Goal: Communication & Community: Answer question/provide support

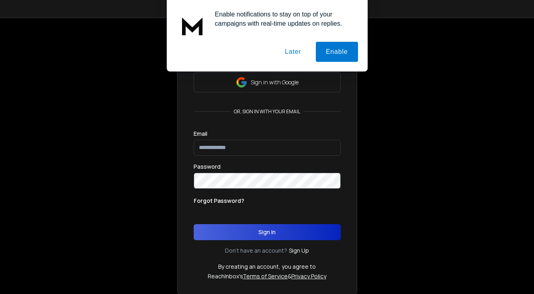
drag, startPoint x: 294, startPoint y: 52, endPoint x: 257, endPoint y: 2, distance: 62.4
click at [294, 52] on button "Later" at bounding box center [293, 52] width 36 height 20
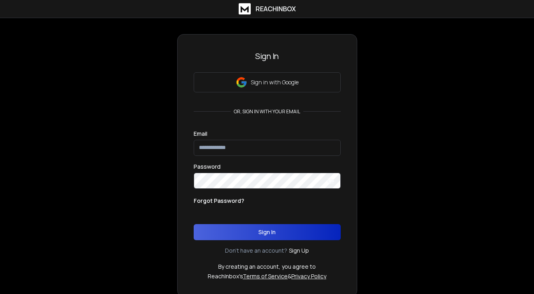
click at [296, 141] on input "email" at bounding box center [267, 148] width 147 height 16
paste input "**********"
type input "**********"
click at [285, 238] on button "Sign In" at bounding box center [267, 232] width 147 height 16
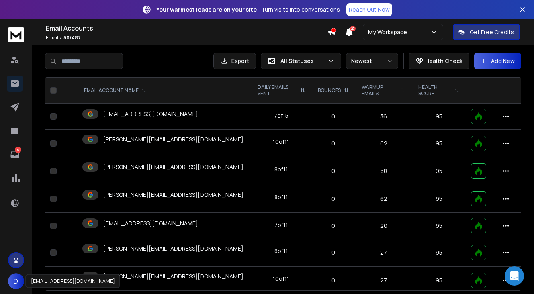
click at [22, 279] on span "D" at bounding box center [16, 281] width 16 height 16
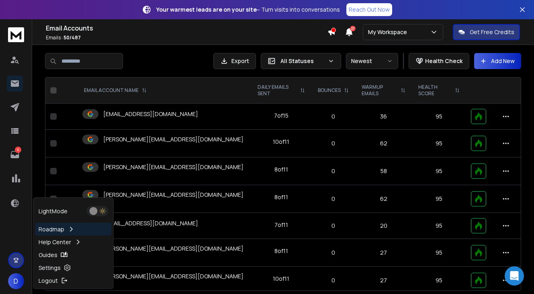
click at [103, 214] on icon at bounding box center [103, 211] width 6 height 6
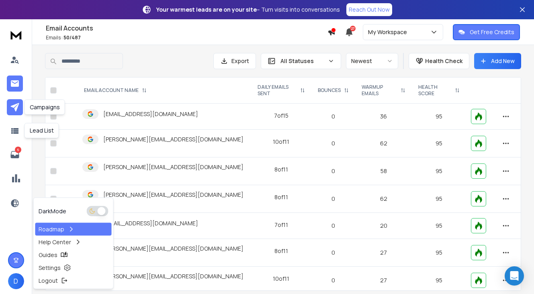
click at [17, 107] on icon at bounding box center [14, 107] width 8 height 8
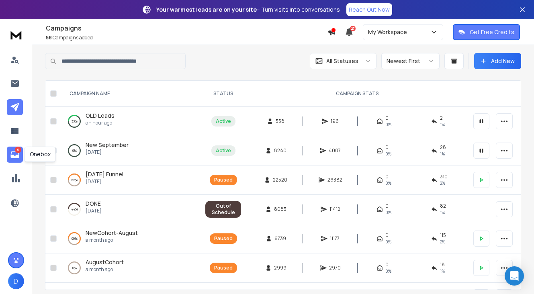
click at [10, 148] on link "6" at bounding box center [15, 155] width 16 height 16
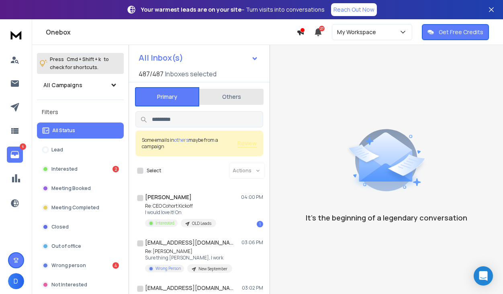
click at [223, 98] on button "Others" at bounding box center [231, 97] width 64 height 18
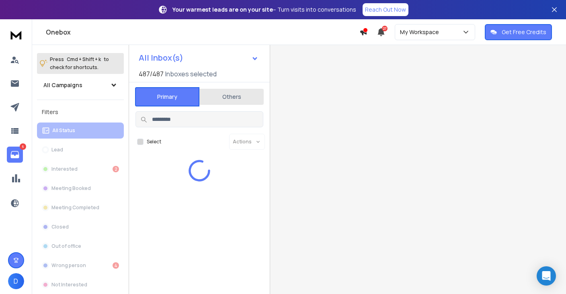
click at [160, 90] on button "Primary" at bounding box center [167, 96] width 64 height 19
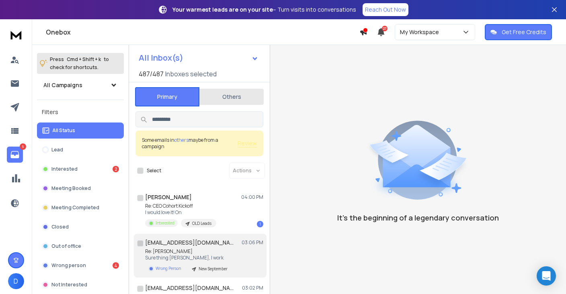
click at [206, 254] on p "Re: [PERSON_NAME]" at bounding box center [188, 251] width 87 height 6
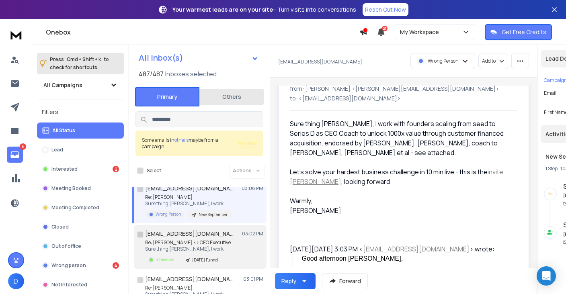
scroll to position [108, 0]
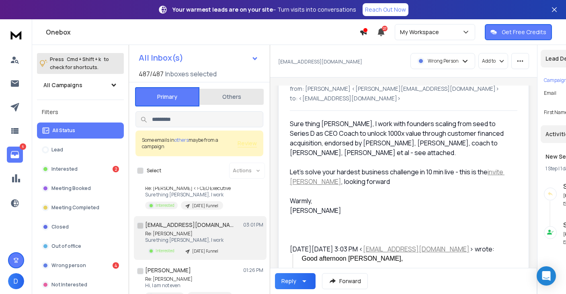
click at [246, 222] on p "03:01 PM" at bounding box center [253, 225] width 20 height 6
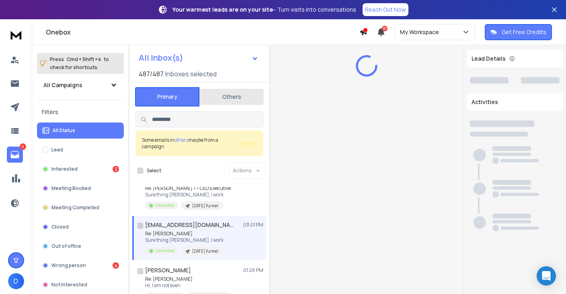
scroll to position [0, 0]
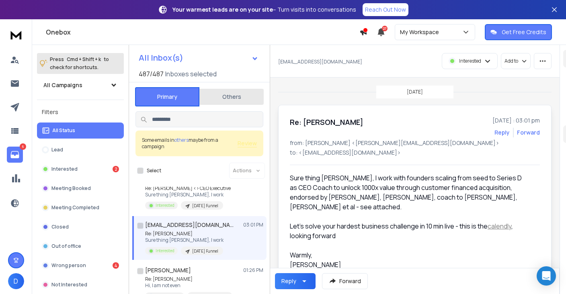
click at [497, 226] on link "calendly" at bounding box center [499, 226] width 24 height 9
click at [221, 91] on button "Others" at bounding box center [231, 97] width 64 height 18
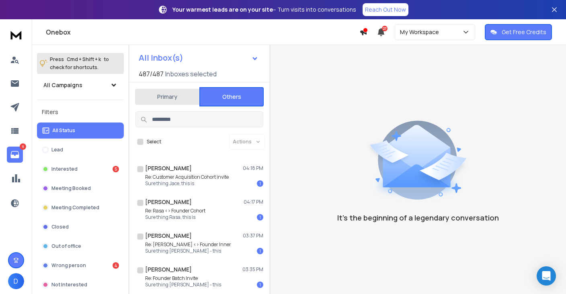
click at [177, 94] on button "Primary" at bounding box center [167, 97] width 64 height 18
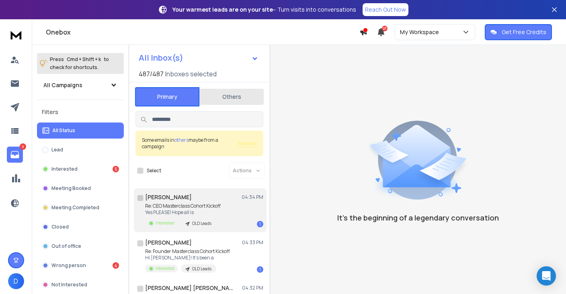
click at [231, 212] on div "Re: CEO Masterclass Cohort Kickoff Yes PLEASE! Hope all is Interested OLD Leads…" at bounding box center [204, 215] width 118 height 25
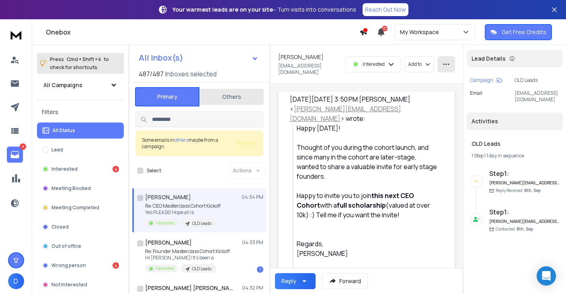
click at [449, 61] on icon "button" at bounding box center [445, 64] width 7 height 7
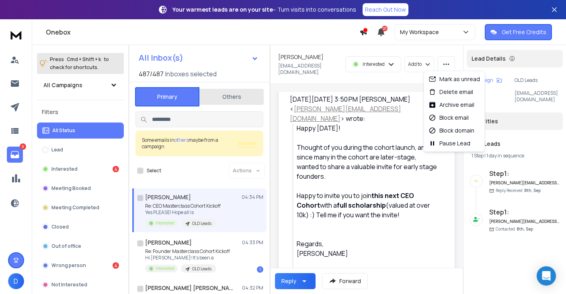
click at [468, 83] on div "Mark as unread" at bounding box center [454, 79] width 51 height 8
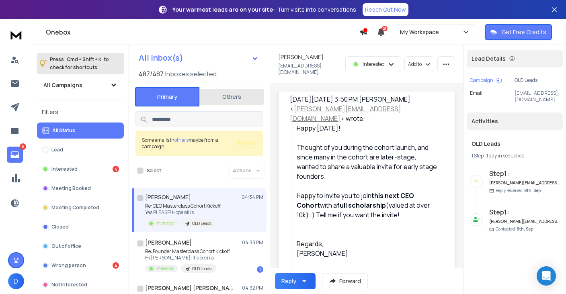
scroll to position [257, 0]
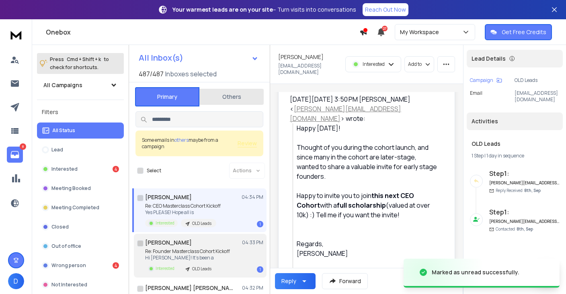
click at [235, 243] on div "[PERSON_NAME] 04:33 PM" at bounding box center [204, 243] width 118 height 8
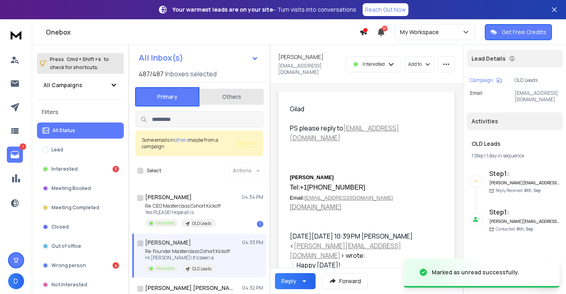
scroll to position [63, 0]
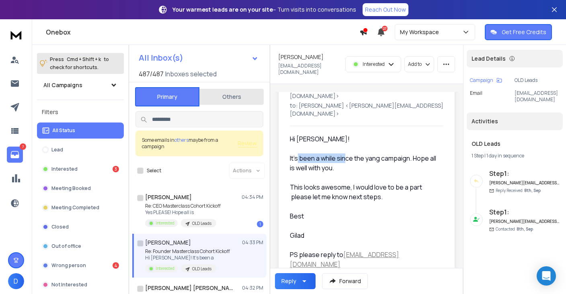
drag, startPoint x: 331, startPoint y: 157, endPoint x: 347, endPoint y: 159, distance: 16.6
click at [347, 159] on div "It’s been a while since the yang campaign. Hope all is well with you." at bounding box center [363, 162] width 147 height 19
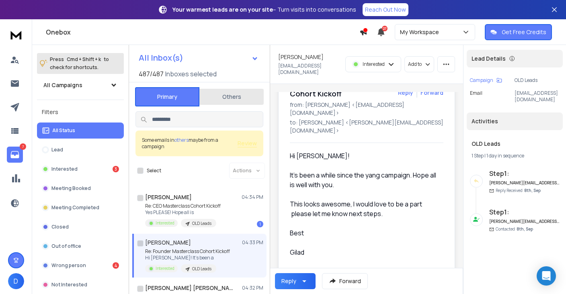
scroll to position [45, 0]
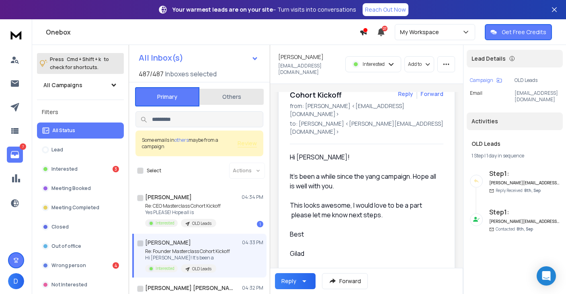
drag, startPoint x: 345, startPoint y: 180, endPoint x: 307, endPoint y: 174, distance: 37.8
click at [308, 174] on div "It’s been a while since the yang campaign. Hope all is well with you." at bounding box center [363, 181] width 147 height 19
click at [307, 174] on div "It’s been a while since the yang campaign. Hope all is well with you." at bounding box center [363, 181] width 147 height 19
drag, startPoint x: 309, startPoint y: 187, endPoint x: 316, endPoint y: 194, distance: 9.9
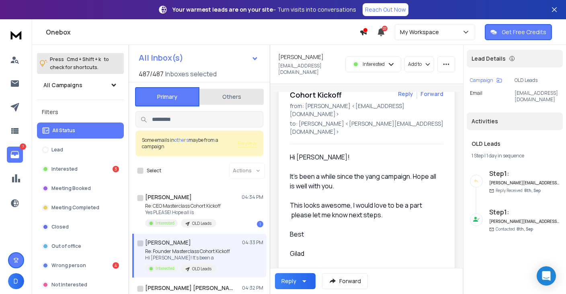
click at [316, 194] on div at bounding box center [363, 196] width 147 height 10
drag, startPoint x: 344, startPoint y: 202, endPoint x: 352, endPoint y: 208, distance: 9.7
click at [352, 208] on div "This looks awesome, I would love to be a part please let me know next steps." at bounding box center [363, 209] width 147 height 19
drag, startPoint x: 388, startPoint y: 215, endPoint x: 327, endPoint y: 176, distance: 73.1
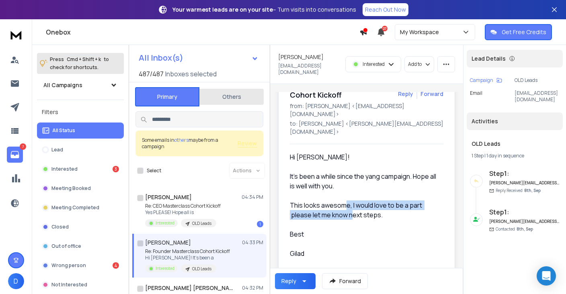
click at [327, 176] on div "It’s been a while since the yang campaign. Hope all is well with you." at bounding box center [363, 181] width 147 height 19
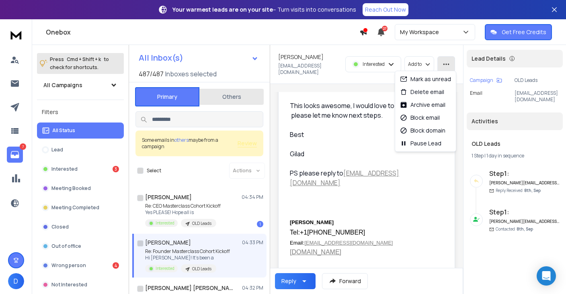
click at [447, 67] on button "button" at bounding box center [446, 64] width 18 height 16
click at [438, 78] on div "Mark as unread" at bounding box center [425, 79] width 51 height 8
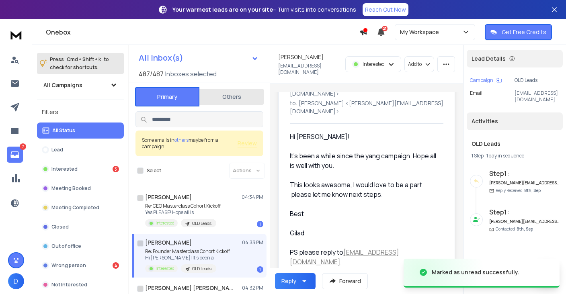
scroll to position [36, 0]
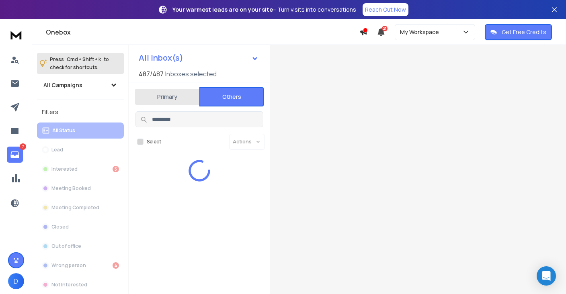
click at [222, 99] on button "Others" at bounding box center [231, 96] width 64 height 19
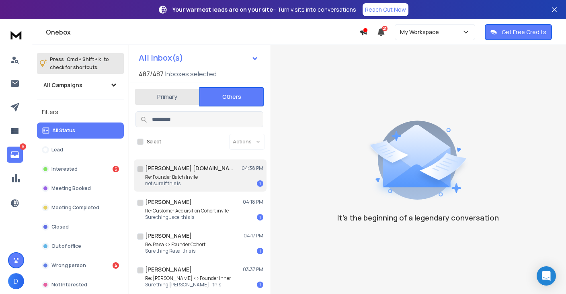
click at [213, 163] on div "[PERSON_NAME] [DOMAIN_NAME] 04:38 PM Re: Founder Batch Invite not sure if this …" at bounding box center [200, 175] width 133 height 32
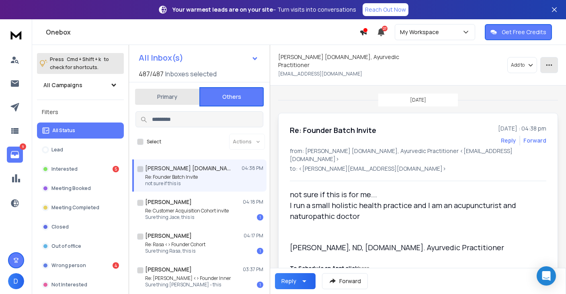
click at [533, 58] on button "button" at bounding box center [549, 65] width 18 height 16
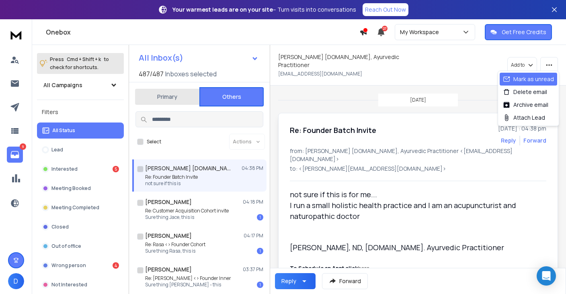
click at [533, 75] on div "Mark as unread" at bounding box center [527, 79] width 57 height 13
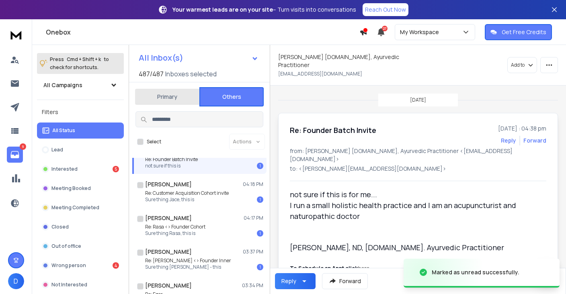
scroll to position [18, 0]
click at [183, 100] on button "Primary" at bounding box center [167, 97] width 64 height 18
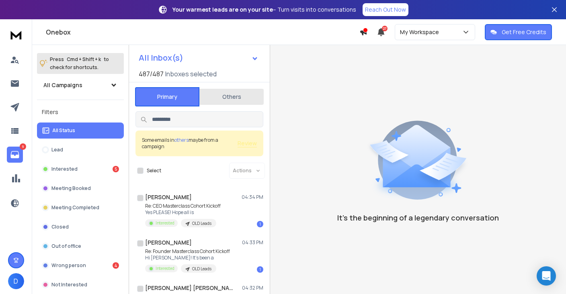
click at [230, 115] on input at bounding box center [199, 119] width 128 height 16
click at [230, 96] on button "Others" at bounding box center [231, 97] width 64 height 18
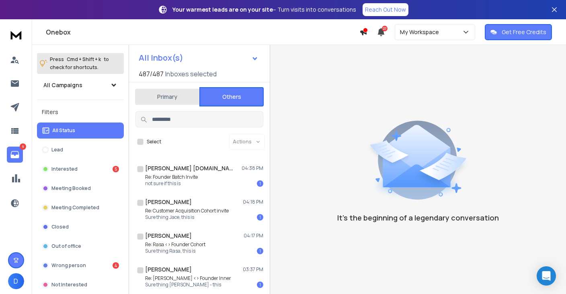
click at [180, 96] on button "Primary" at bounding box center [167, 97] width 64 height 18
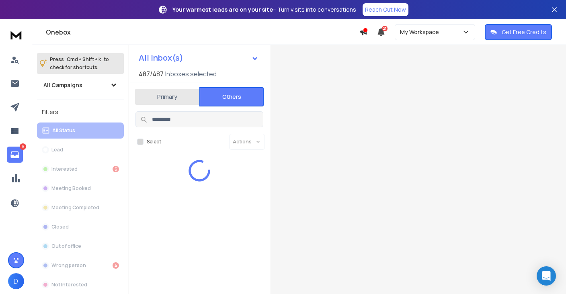
click at [225, 92] on button "Others" at bounding box center [231, 96] width 64 height 19
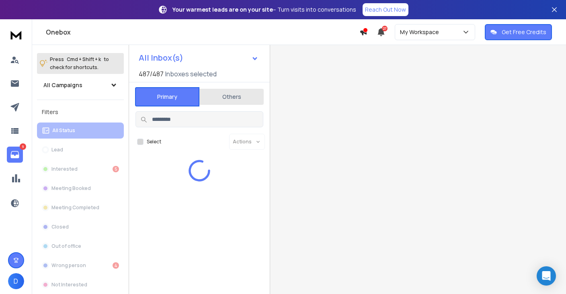
click at [172, 97] on button "Primary" at bounding box center [167, 96] width 64 height 19
click at [218, 96] on button "Others" at bounding box center [231, 97] width 64 height 18
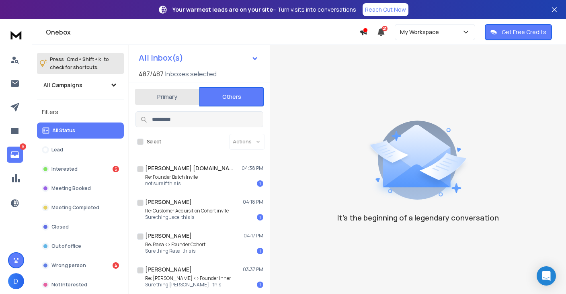
click at [180, 98] on button "Primary" at bounding box center [167, 97] width 64 height 18
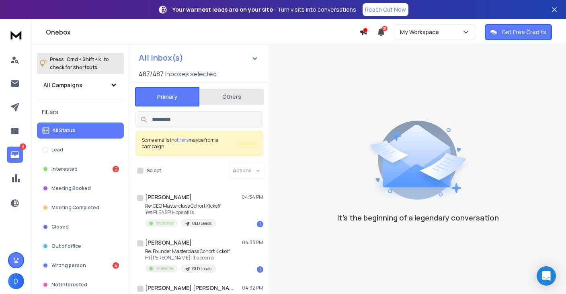
click at [222, 101] on button "Others" at bounding box center [231, 97] width 64 height 18
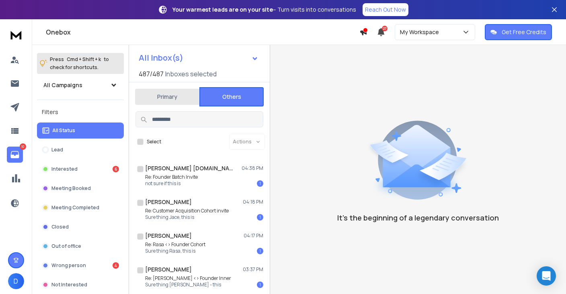
click at [167, 97] on button "Primary" at bounding box center [167, 97] width 64 height 18
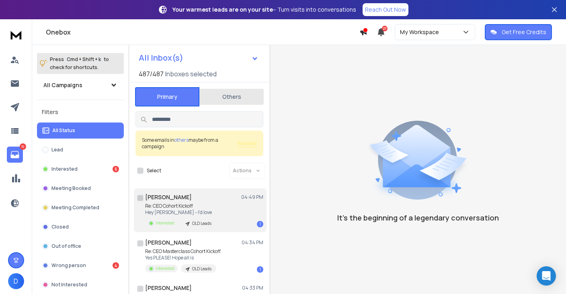
click at [210, 201] on div "[PERSON_NAME] 04:49 PM" at bounding box center [204, 197] width 118 height 8
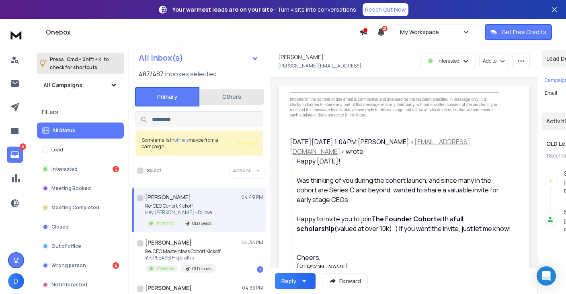
scroll to position [0, 0]
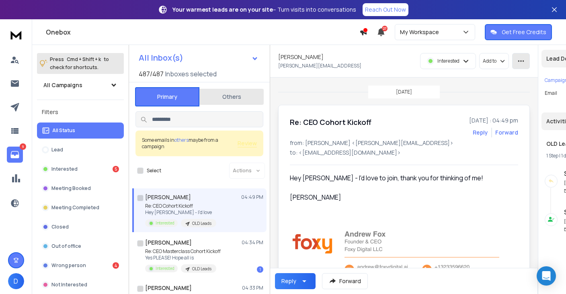
click at [529, 61] on button "button" at bounding box center [521, 61] width 18 height 16
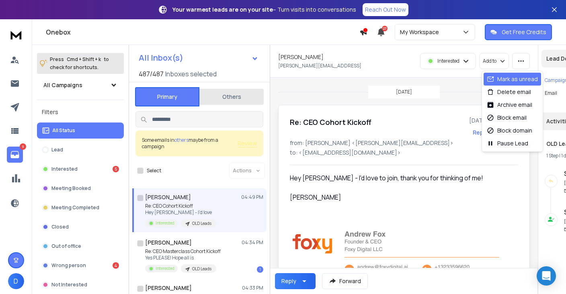
click at [524, 78] on div "Mark as unread" at bounding box center [511, 79] width 51 height 8
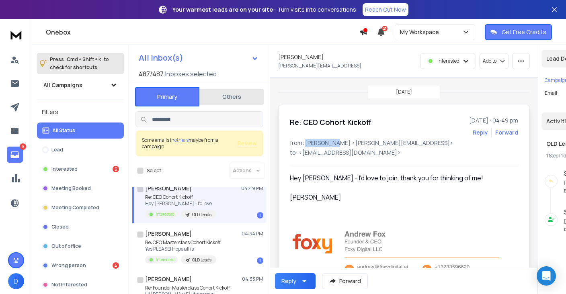
drag, startPoint x: 305, startPoint y: 145, endPoint x: 334, endPoint y: 143, distance: 28.6
click at [334, 143] on p "from: [PERSON_NAME] <[PERSON_NAME][EMAIL_ADDRESS]>" at bounding box center [404, 143] width 228 height 8
click at [331, 146] on p "from: [PERSON_NAME] <[PERSON_NAME][EMAIL_ADDRESS]>" at bounding box center [404, 143] width 228 height 8
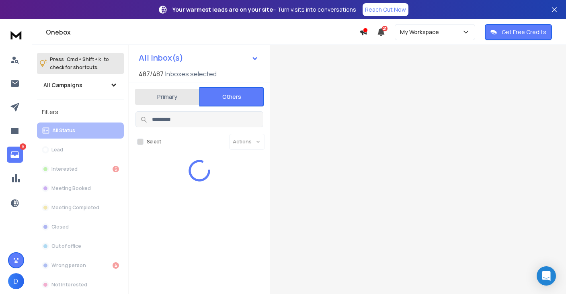
click at [222, 98] on button "Others" at bounding box center [231, 96] width 64 height 19
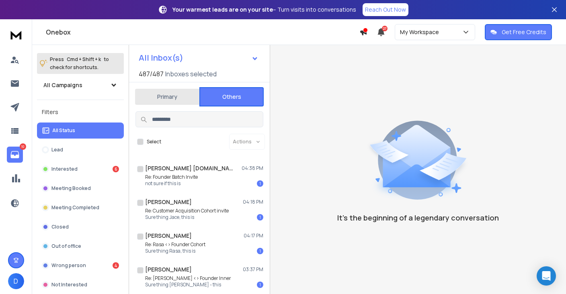
click at [169, 95] on button "Primary" at bounding box center [167, 97] width 64 height 18
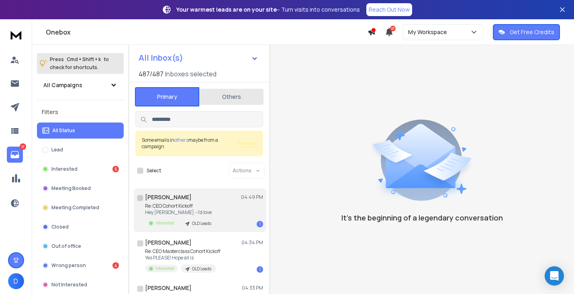
click at [226, 208] on div "Re: CEO Cohort Kickoff Hey [PERSON_NAME] - I'd love Interested OLD Leads 1" at bounding box center [204, 215] width 118 height 25
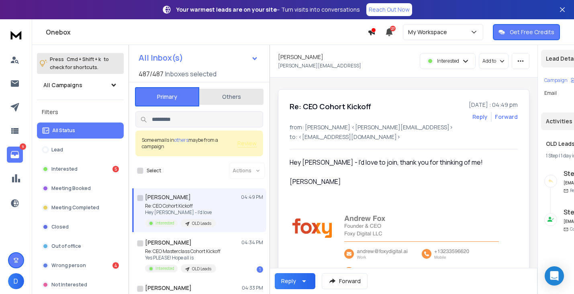
scroll to position [18, 0]
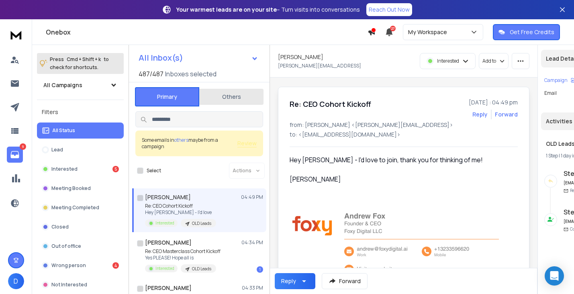
click at [289, 282] on div "Reply" at bounding box center [288, 281] width 15 height 8
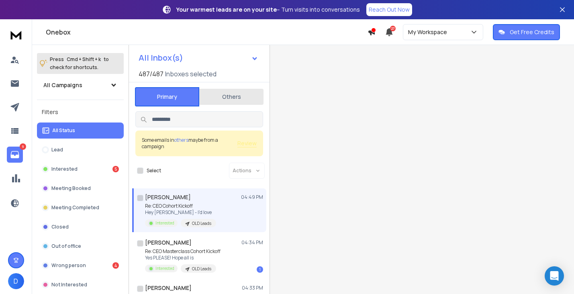
scroll to position [0, 0]
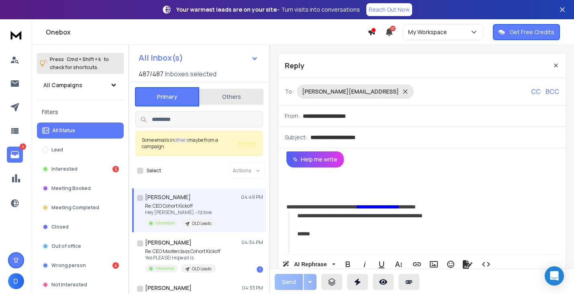
click at [301, 174] on div "**********" at bounding box center [421, 209] width 287 height 85
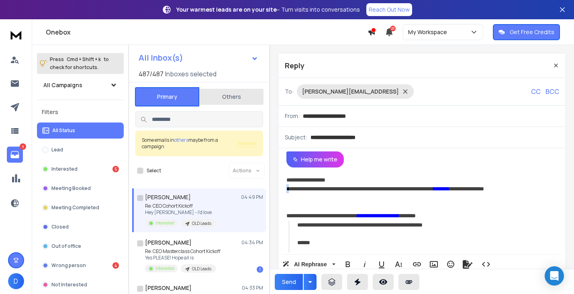
drag, startPoint x: 288, startPoint y: 190, endPoint x: 282, endPoint y: 190, distance: 6.0
click at [282, 190] on div "**********" at bounding box center [421, 209] width 287 height 85
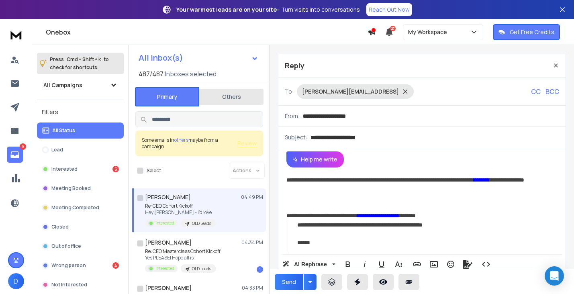
click at [355, 190] on div "**********" at bounding box center [415, 185] width 259 height 18
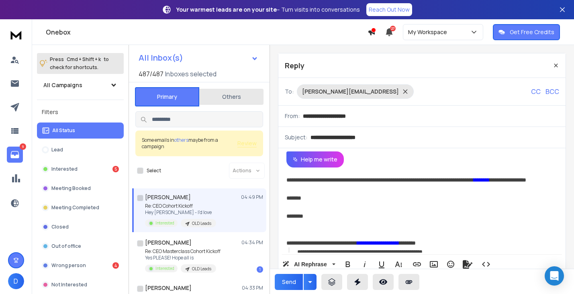
click at [533, 178] on div "**********" at bounding box center [415, 194] width 259 height 36
click at [321, 193] on div "**********" at bounding box center [415, 194] width 259 height 36
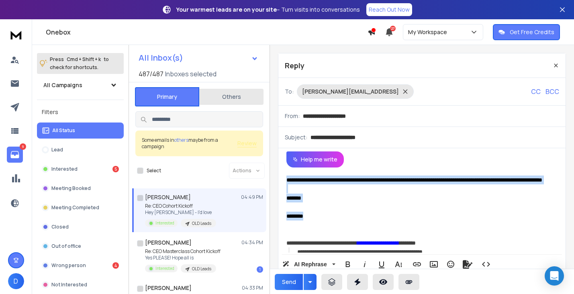
drag, startPoint x: 312, startPoint y: 214, endPoint x: 281, endPoint y: 174, distance: 51.3
click at [281, 174] on div "**********" at bounding box center [418, 209] width 281 height 85
drag, startPoint x: 369, startPoint y: 194, endPoint x: 361, endPoint y: 190, distance: 8.8
click at [368, 194] on div "**********" at bounding box center [415, 194] width 259 height 36
drag, startPoint x: 311, startPoint y: 216, endPoint x: 281, endPoint y: 166, distance: 57.9
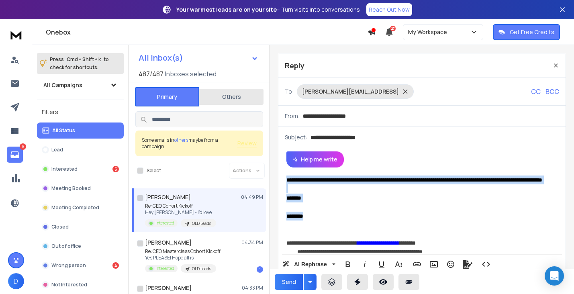
click at [281, 167] on div "**********" at bounding box center [418, 209] width 281 height 85
copy div "**********"
click at [330, 225] on div at bounding box center [418, 225] width 265 height 9
drag, startPoint x: 311, startPoint y: 209, endPoint x: 274, endPoint y: 167, distance: 55.5
click at [278, 167] on div "**********" at bounding box center [418, 209] width 281 height 85
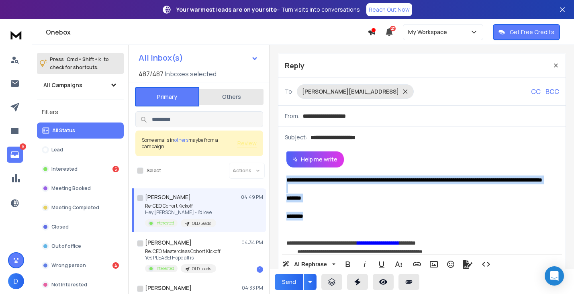
copy div "**********"
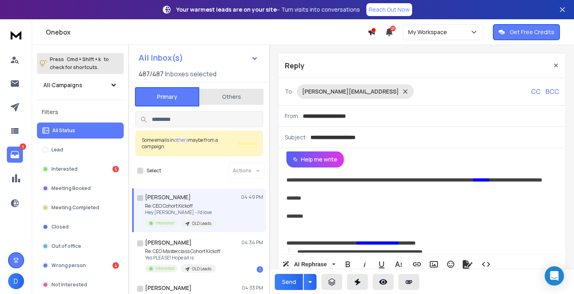
click at [362, 232] on div at bounding box center [418, 233] width 265 height 9
click at [509, 178] on div "**********" at bounding box center [415, 194] width 259 height 36
click at [299, 189] on div "**********" at bounding box center [415, 194] width 259 height 36
click at [313, 200] on div "**********" at bounding box center [415, 194] width 259 height 36
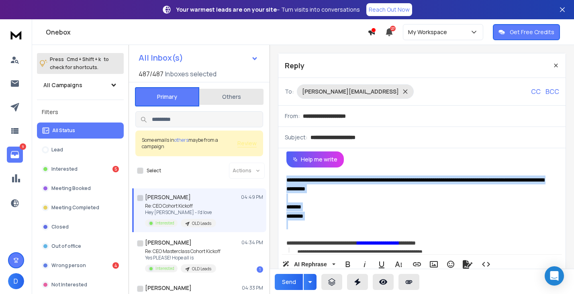
drag, startPoint x: 312, startPoint y: 221, endPoint x: 277, endPoint y: 177, distance: 56.5
click at [278, 177] on div "**********" at bounding box center [418, 209] width 281 height 85
copy div "**********"
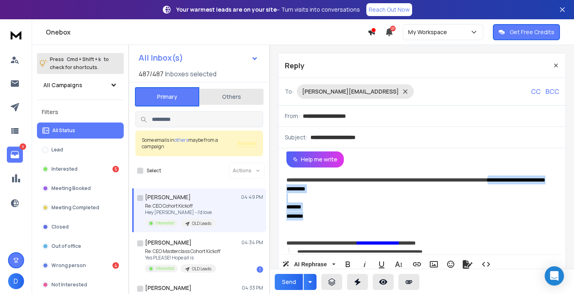
click at [337, 205] on div "**********" at bounding box center [415, 194] width 259 height 36
drag, startPoint x: 323, startPoint y: 214, endPoint x: 280, endPoint y: 170, distance: 60.8
click at [280, 170] on div "**********" at bounding box center [418, 209] width 281 height 85
copy div "**********"
click at [343, 208] on div "**********" at bounding box center [415, 194] width 259 height 36
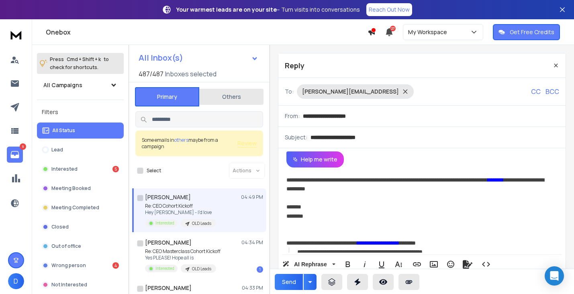
click at [281, 281] on button "Send" at bounding box center [289, 282] width 28 height 16
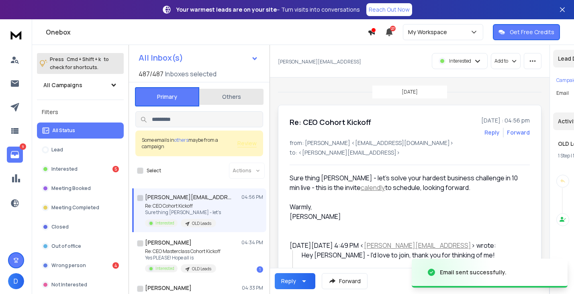
click at [331, 212] on div "[PERSON_NAME]" at bounding box center [407, 217] width 234 height 10
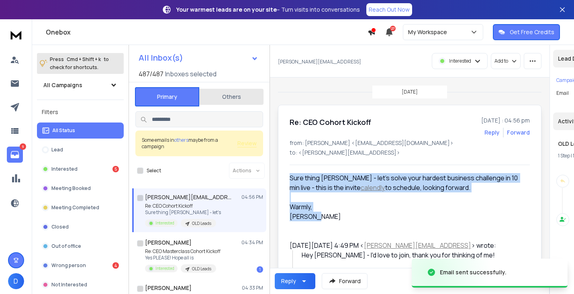
drag, startPoint x: 325, startPoint y: 221, endPoint x: 282, endPoint y: 177, distance: 61.3
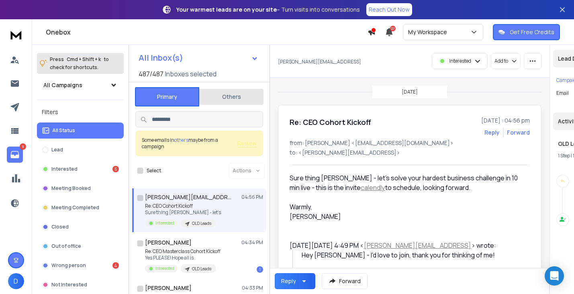
click at [243, 232] on div "[PERSON_NAME][EMAIL_ADDRESS] 04:56 PM Re: CEO Cohort Kickoff Sure thing [PERSON…" at bounding box center [200, 210] width 133 height 44
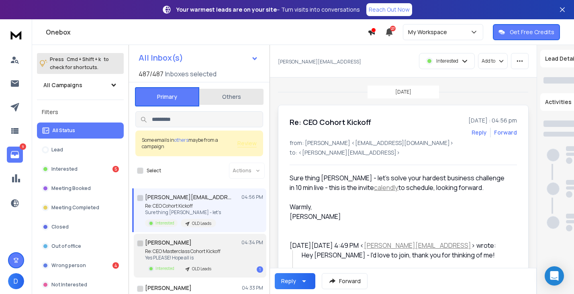
click at [240, 239] on div "[PERSON_NAME] 04:34 PM" at bounding box center [204, 243] width 118 height 8
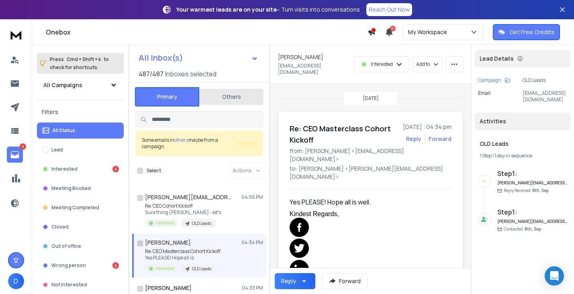
click at [284, 280] on div "Reply" at bounding box center [288, 281] width 15 height 8
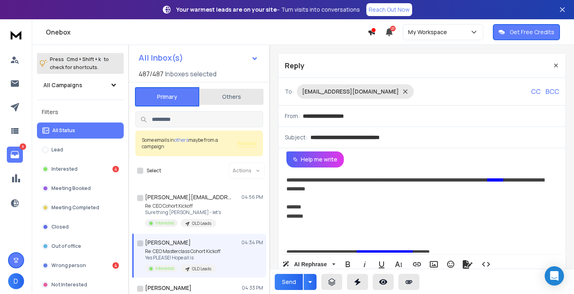
click at [321, 179] on div "**********" at bounding box center [415, 194] width 259 height 36
click at [295, 240] on div at bounding box center [421, 243] width 271 height 9
click at [293, 281] on button "Send" at bounding box center [289, 282] width 28 height 16
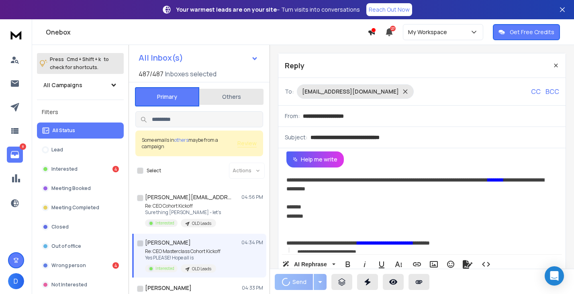
scroll to position [54, 0]
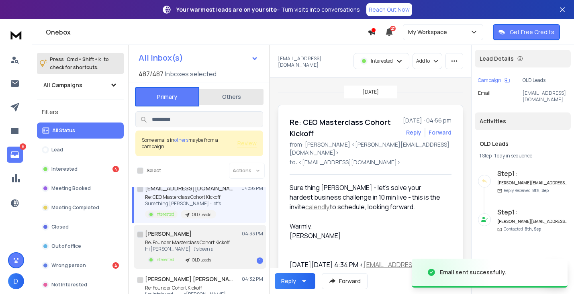
click at [223, 241] on p "Re: Founder Masterclass Cohort Kickoff" at bounding box center [187, 242] width 85 height 6
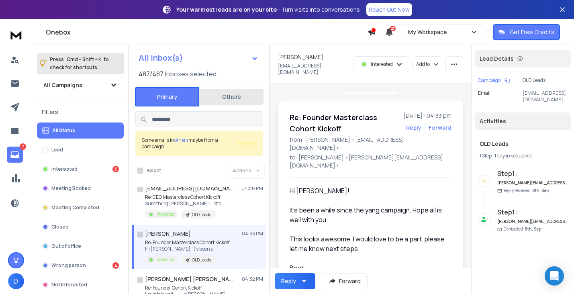
scroll to position [18, 0]
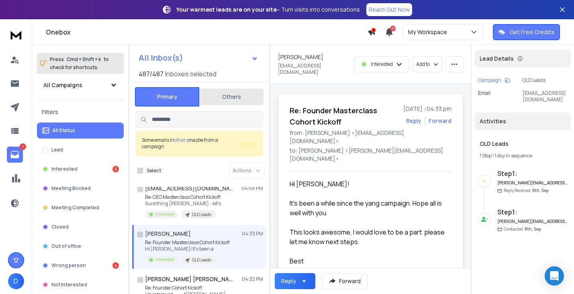
click at [284, 281] on div "Reply" at bounding box center [288, 281] width 15 height 8
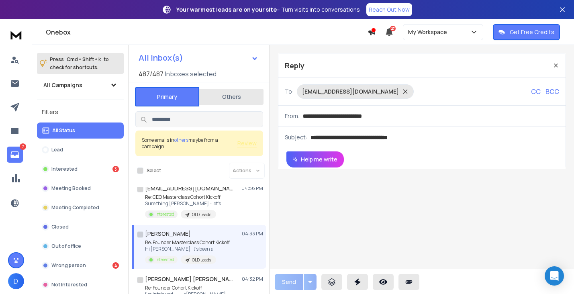
scroll to position [0, 0]
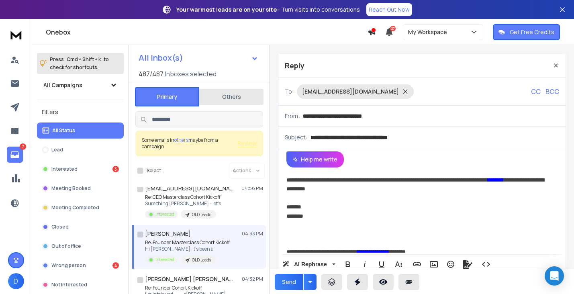
click at [319, 181] on div "**********" at bounding box center [415, 194] width 259 height 36
click at [313, 227] on div at bounding box center [421, 225] width 271 height 9
click at [290, 280] on button "Send" at bounding box center [289, 282] width 28 height 16
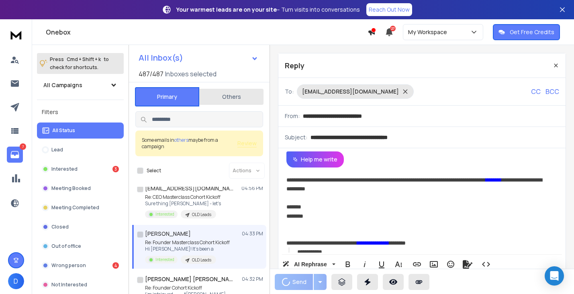
scroll to position [108, 0]
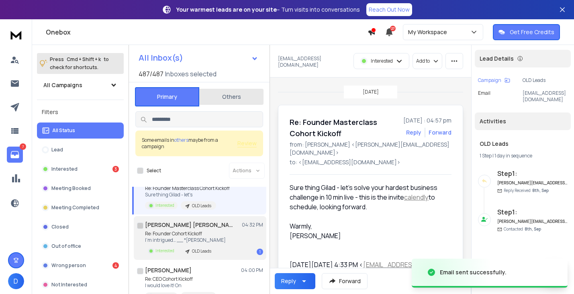
click at [240, 229] on div "[PERSON_NAME] [PERSON_NAME] 04:32 PM" at bounding box center [204, 225] width 118 height 8
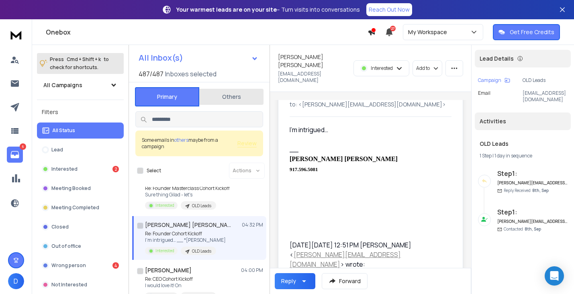
scroll to position [0, 0]
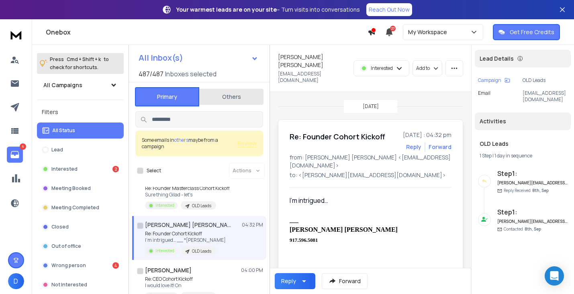
click at [283, 279] on div "Reply" at bounding box center [288, 281] width 15 height 8
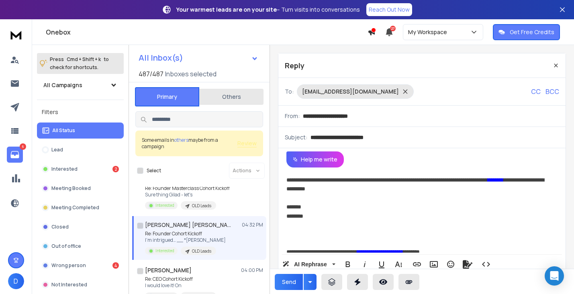
click at [321, 180] on div "**********" at bounding box center [415, 194] width 259 height 36
click at [319, 177] on div "**********" at bounding box center [415, 194] width 259 height 36
click at [319, 179] on div "**********" at bounding box center [415, 194] width 259 height 36
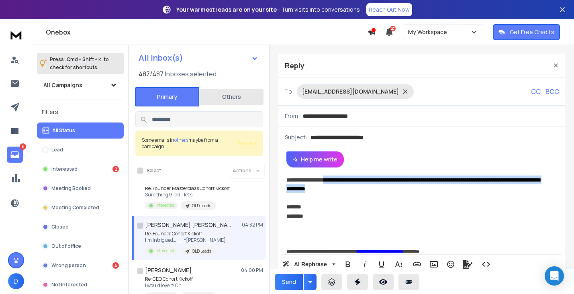
drag, startPoint x: 339, startPoint y: 179, endPoint x: 439, endPoint y: 185, distance: 100.2
click at [439, 185] on div "**********" at bounding box center [415, 194] width 259 height 36
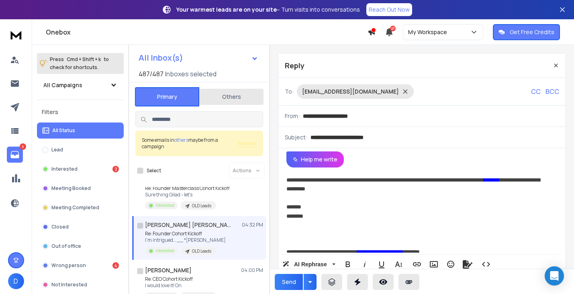
click at [296, 280] on button "Send" at bounding box center [289, 282] width 28 height 16
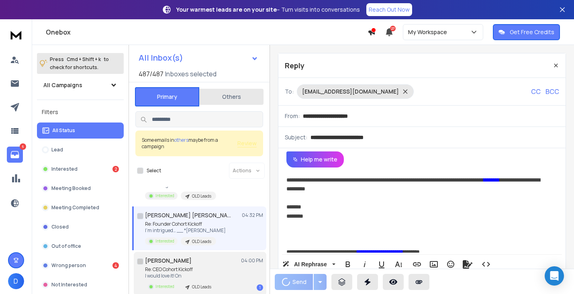
scroll to position [127, 0]
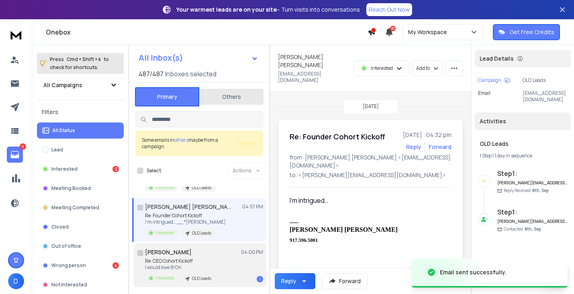
click at [231, 253] on div "[PERSON_NAME] 04:00 PM" at bounding box center [204, 252] width 118 height 8
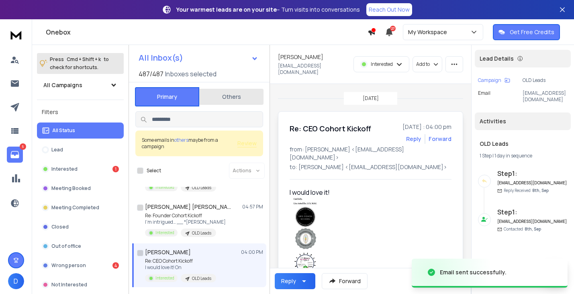
click at [292, 277] on div "Reply" at bounding box center [295, 281] width 28 height 10
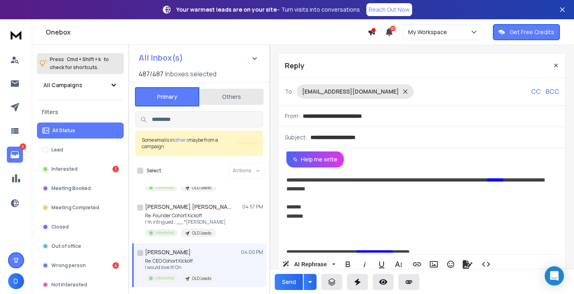
click at [310, 180] on div "**********" at bounding box center [415, 194] width 259 height 36
click at [327, 181] on div "**********" at bounding box center [415, 194] width 259 height 36
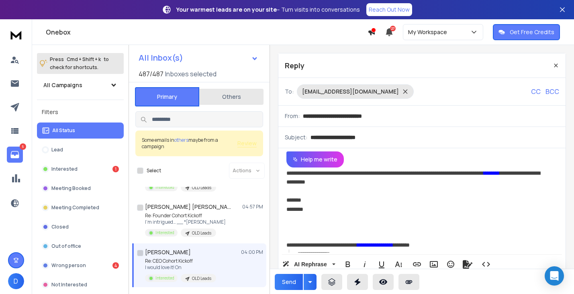
scroll to position [12, 0]
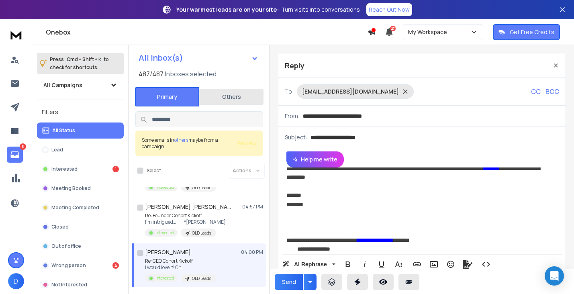
click at [308, 224] on div at bounding box center [418, 222] width 265 height 9
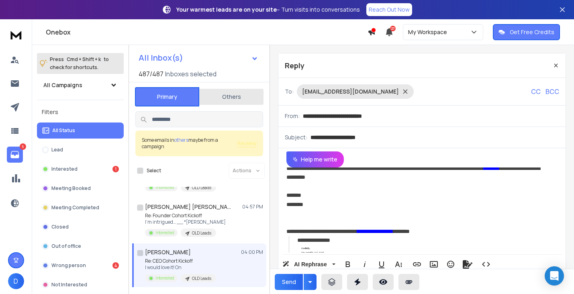
scroll to position [0, 0]
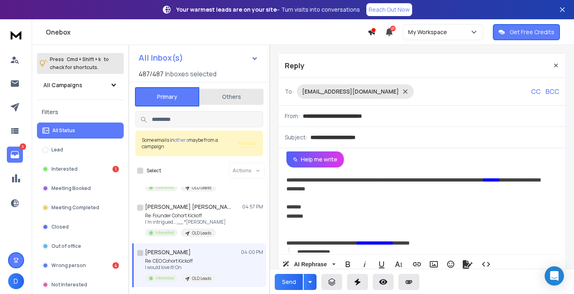
click at [288, 278] on button "Send" at bounding box center [289, 282] width 28 height 16
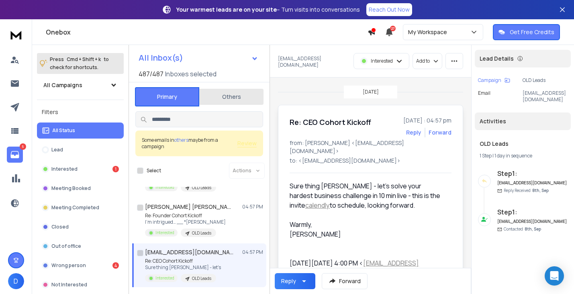
click at [230, 108] on div "Primary Others Some emails in others maybe from a campaign Review Select Action…" at bounding box center [199, 247] width 141 height 316
click at [91, 168] on button "Interested 1" at bounding box center [80, 169] width 87 height 16
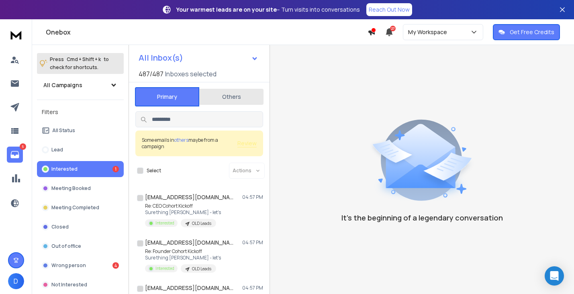
scroll to position [117, 0]
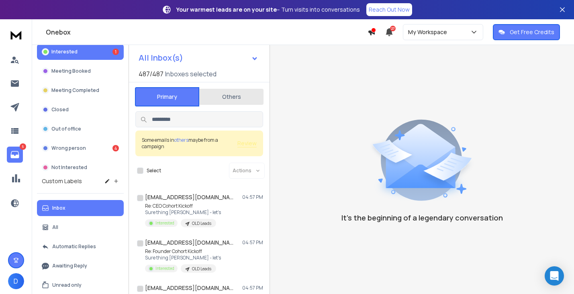
click at [73, 275] on div "Inbox All Automatic Replies Awaiting Reply Unread only Sent Archive" at bounding box center [80, 275] width 87 height 151
click at [73, 278] on button "Unread only" at bounding box center [80, 285] width 87 height 16
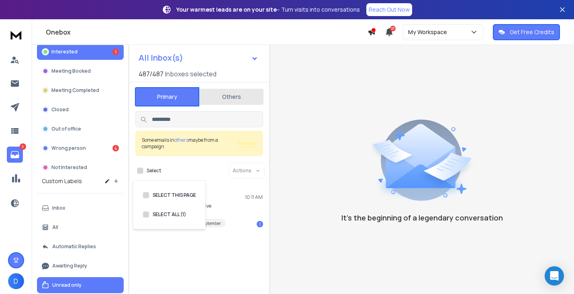
scroll to position [0, 0]
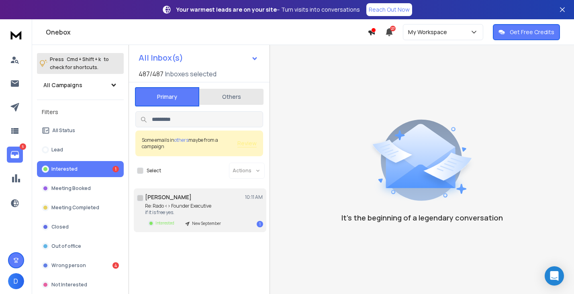
click at [188, 206] on p "Re: Rado <> Founder Executive" at bounding box center [185, 206] width 81 height 6
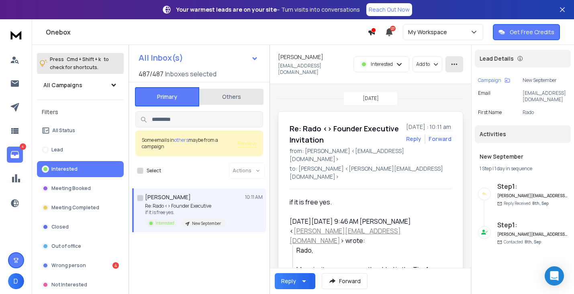
click at [463, 56] on button "button" at bounding box center [454, 64] width 18 height 16
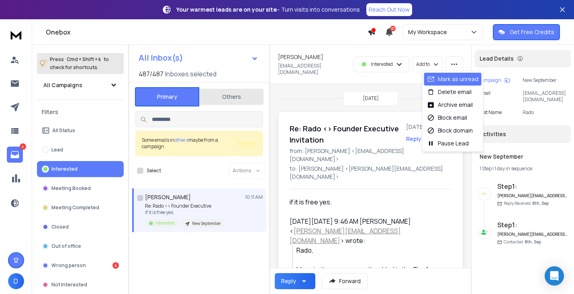
click at [469, 78] on div "Mark as unread" at bounding box center [452, 79] width 51 height 8
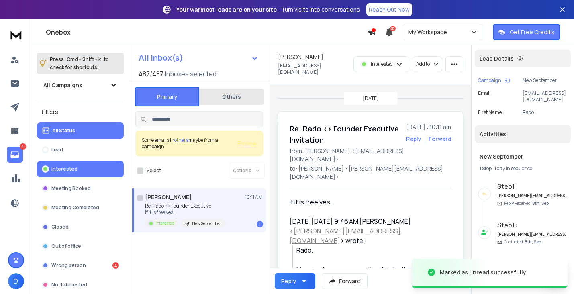
click at [67, 127] on div "All Status" at bounding box center [58, 131] width 33 height 8
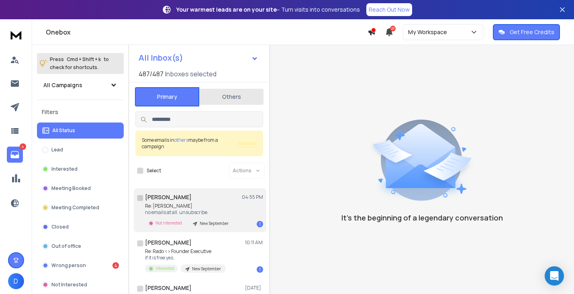
click at [212, 208] on p "Re: [PERSON_NAME]" at bounding box center [189, 206] width 88 height 6
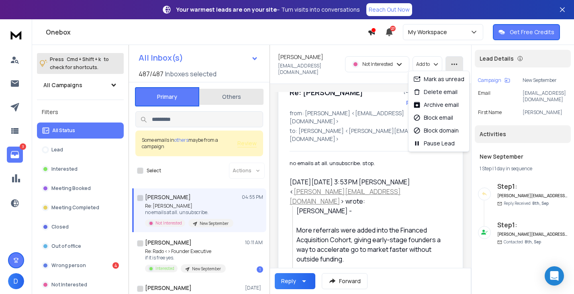
click at [458, 62] on icon "button" at bounding box center [454, 64] width 7 height 7
click at [445, 114] on div "Block email" at bounding box center [433, 118] width 40 height 8
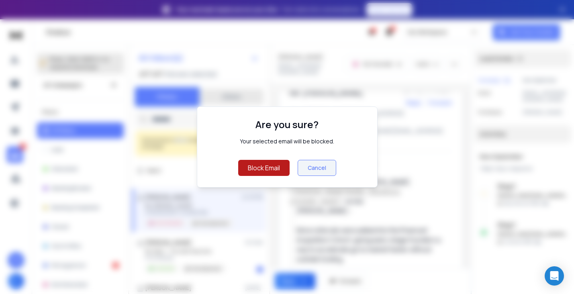
click at [264, 165] on button "Block Email" at bounding box center [263, 168] width 51 height 16
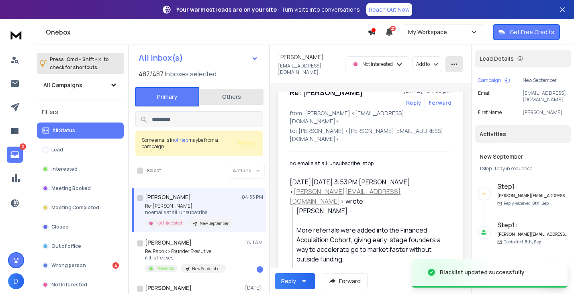
click at [463, 61] on button "button" at bounding box center [454, 64] width 18 height 16
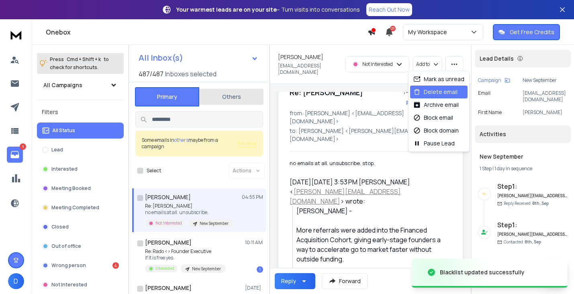
click at [445, 91] on div "Delete email" at bounding box center [435, 92] width 44 height 8
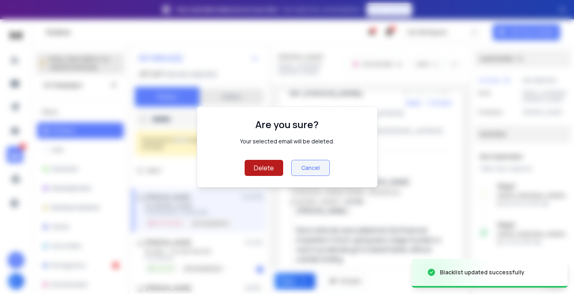
click at [246, 171] on button "Delete" at bounding box center [264, 168] width 39 height 16
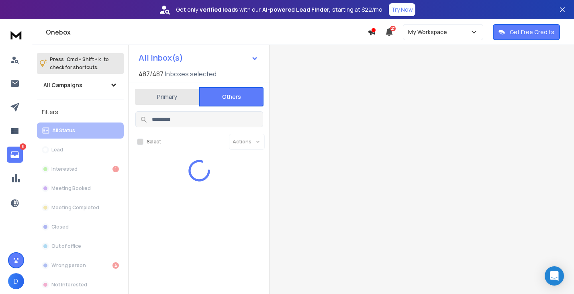
click at [229, 91] on button "Others" at bounding box center [231, 96] width 64 height 19
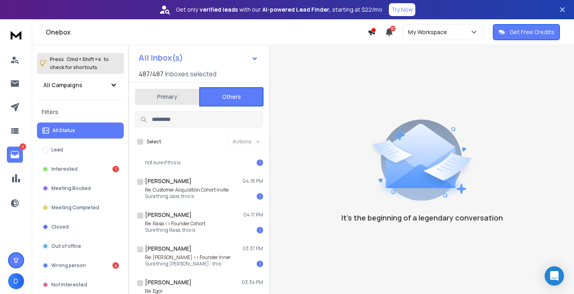
scroll to position [90, 0]
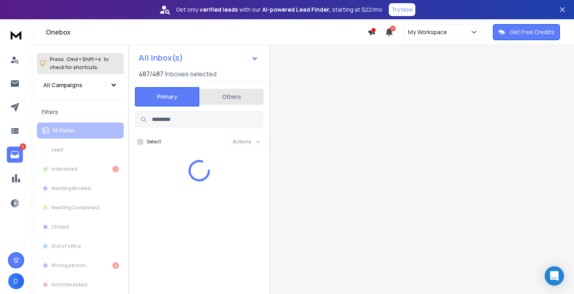
click at [171, 97] on button "Primary" at bounding box center [167, 96] width 64 height 19
